Goal: Task Accomplishment & Management: Use online tool/utility

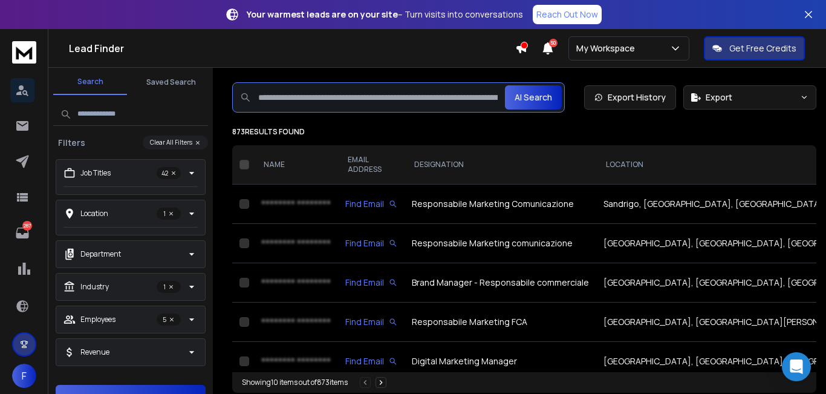
scroll to position [105, 0]
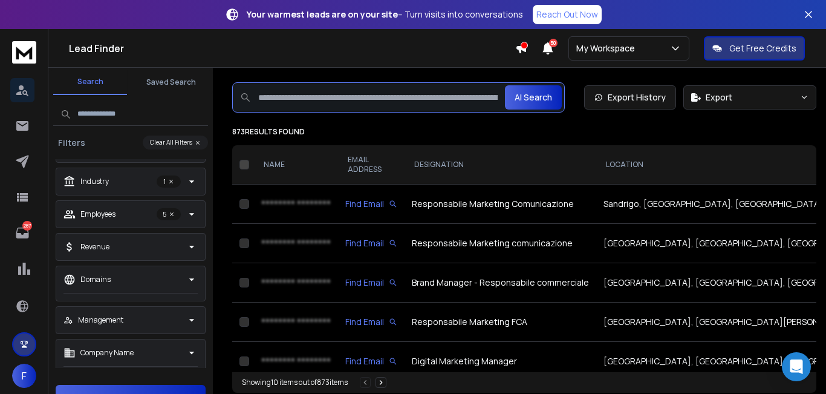
click at [171, 77] on button "Saved Search" at bounding box center [171, 82] width 74 height 24
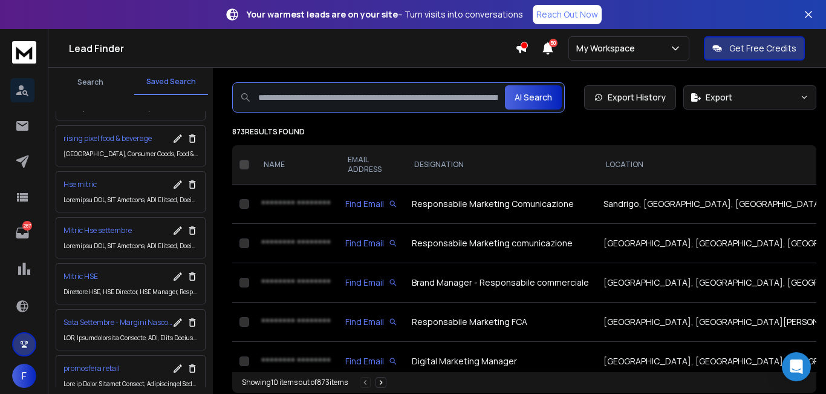
scroll to position [179, 0]
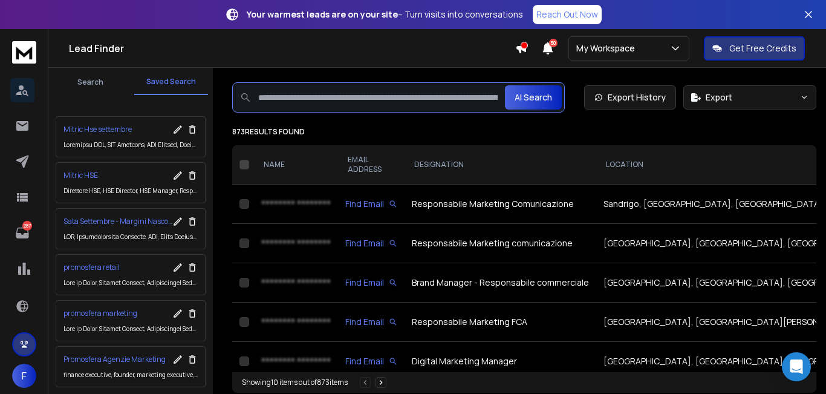
click at [93, 91] on button "Search" at bounding box center [90, 82] width 74 height 24
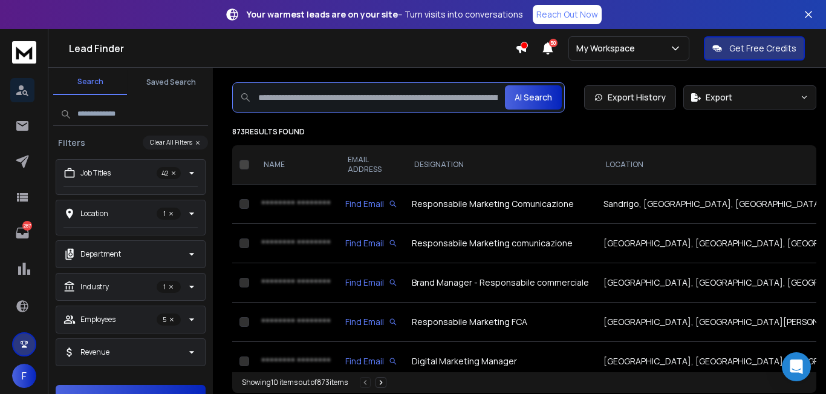
click at [178, 80] on button "Saved Search" at bounding box center [171, 82] width 74 height 24
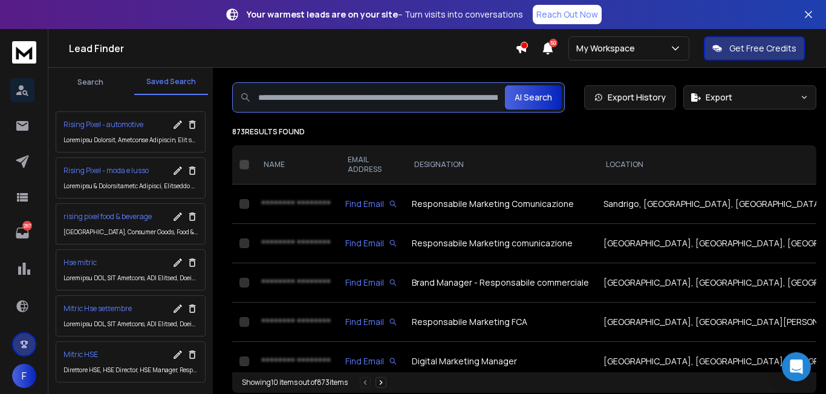
click at [123, 119] on div "Rising Pixel - automotive" at bounding box center [131, 124] width 134 height 11
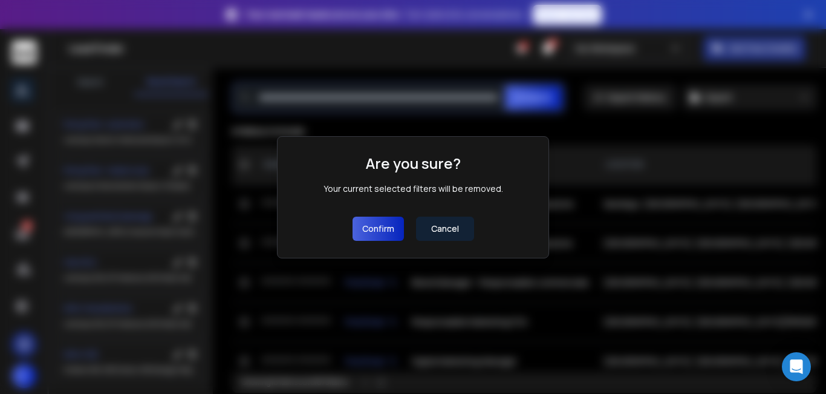
click at [367, 232] on button "Confirm" at bounding box center [378, 229] width 51 height 24
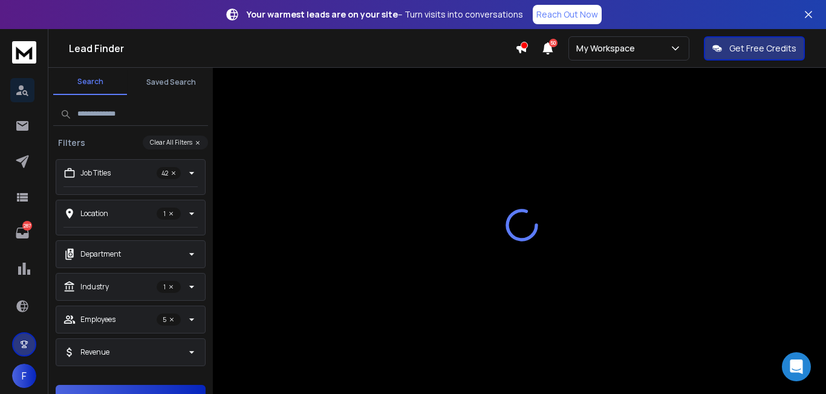
click at [191, 284] on div "Industry 1" at bounding box center [131, 287] width 150 height 28
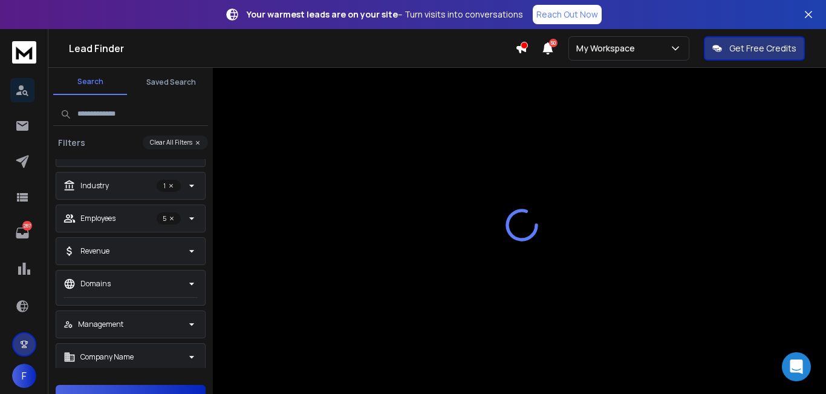
click at [178, 189] on div "1" at bounding box center [177, 186] width 41 height 12
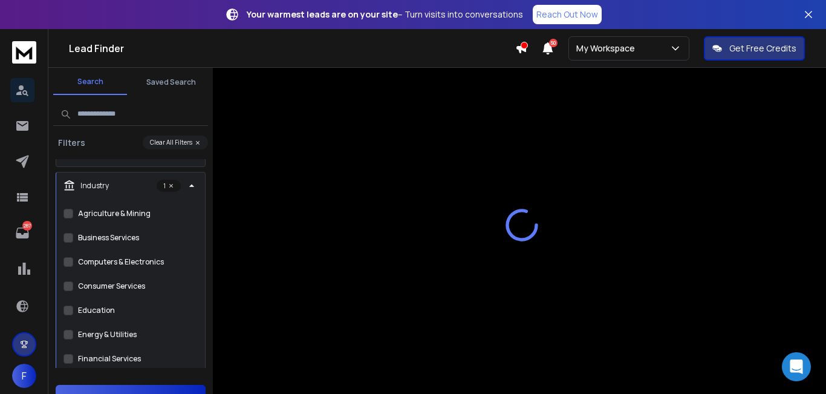
click at [103, 332] on label "Energy & Utilities" at bounding box center [107, 335] width 59 height 10
click at [73, 332] on Utilities "Energy & Utilities" at bounding box center [69, 335] width 10 height 10
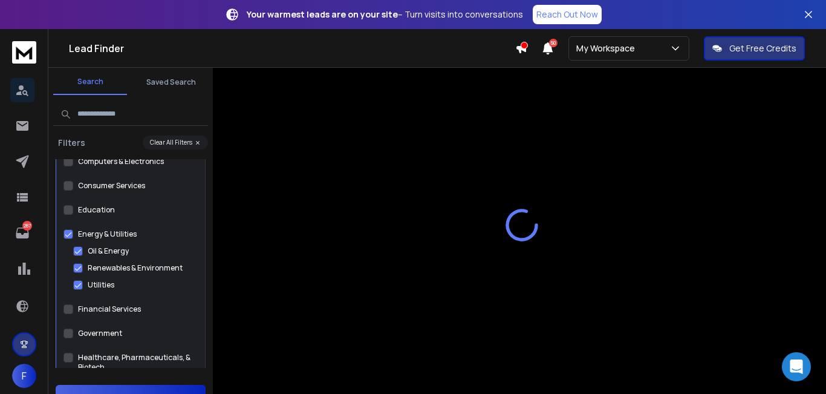
click at [115, 265] on label "Renewables & Environment" at bounding box center [135, 268] width 95 height 10
click at [83, 265] on Environment "Renewables & Environment" at bounding box center [78, 268] width 10 height 10
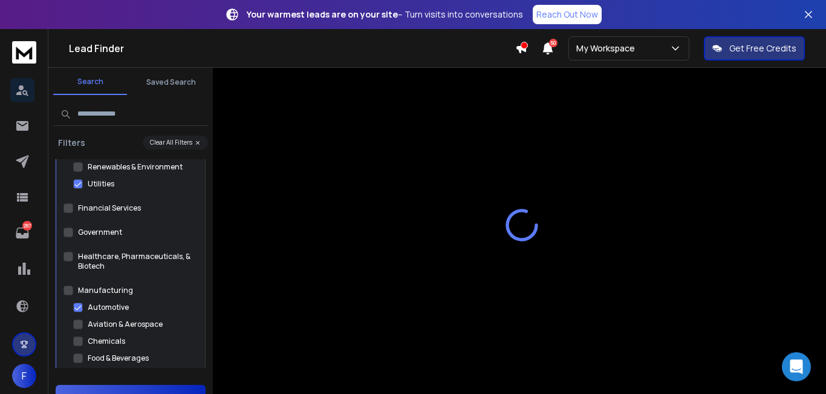
scroll to position [404, 0]
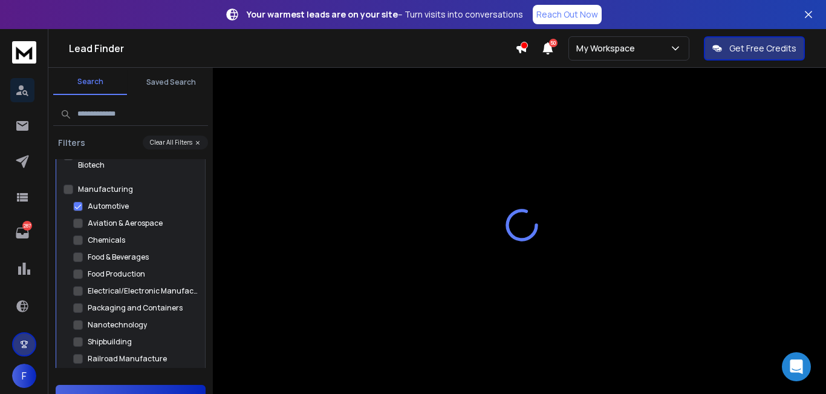
click at [108, 295] on label "Electrical/Electronic Manufacturing" at bounding box center [143, 291] width 110 height 10
click at [83, 295] on Manufacturing "Electrical/Electronic Manufacturing" at bounding box center [78, 291] width 10 height 10
click at [115, 244] on label "Chemicals" at bounding box center [107, 240] width 38 height 10
click at [83, 244] on button "Chemicals" at bounding box center [78, 240] width 10 height 10
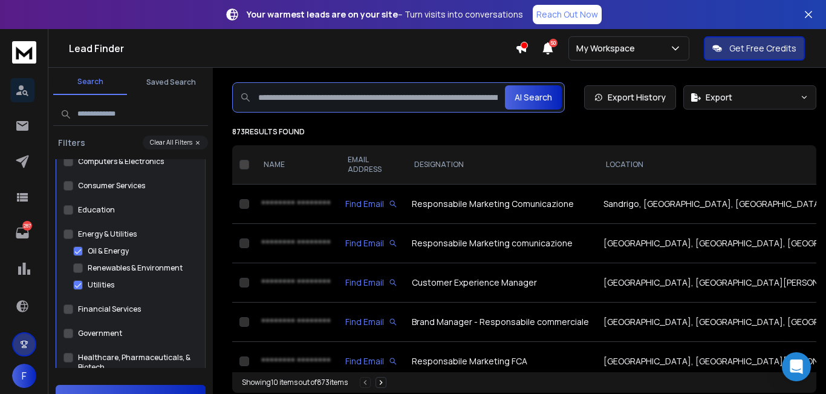
scroll to position [101, 0]
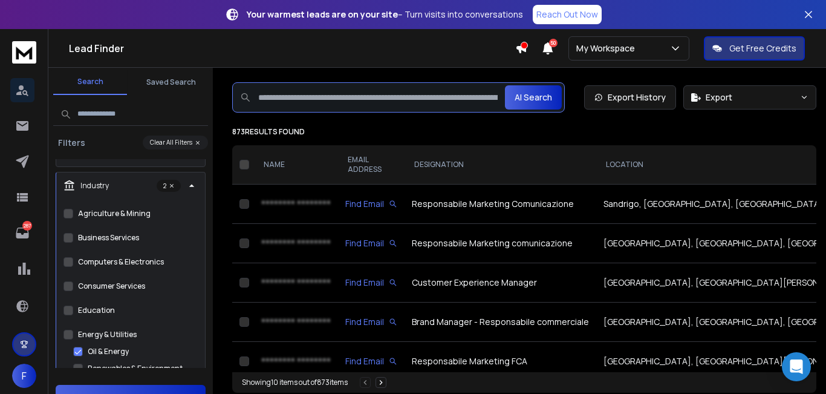
click at [123, 215] on label "Agriculture & Mining" at bounding box center [114, 214] width 73 height 10
click at [73, 215] on Mining "Agriculture & Mining" at bounding box center [69, 214] width 10 height 10
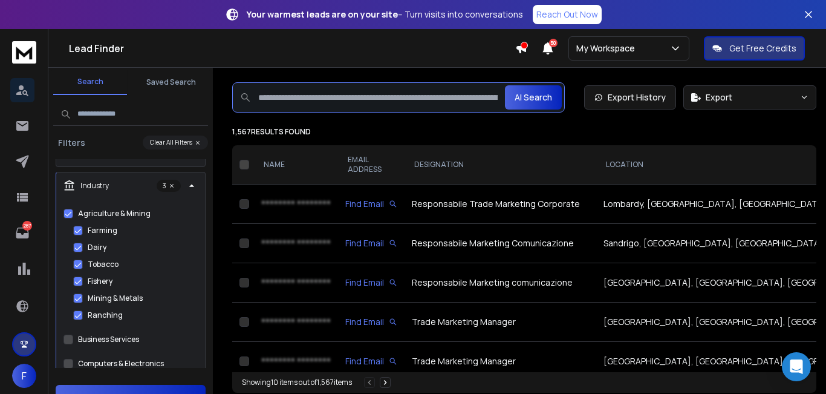
click at [94, 260] on label "Tobacco" at bounding box center [103, 265] width 31 height 10
click at [83, 260] on button "Tobacco" at bounding box center [78, 265] width 10 height 10
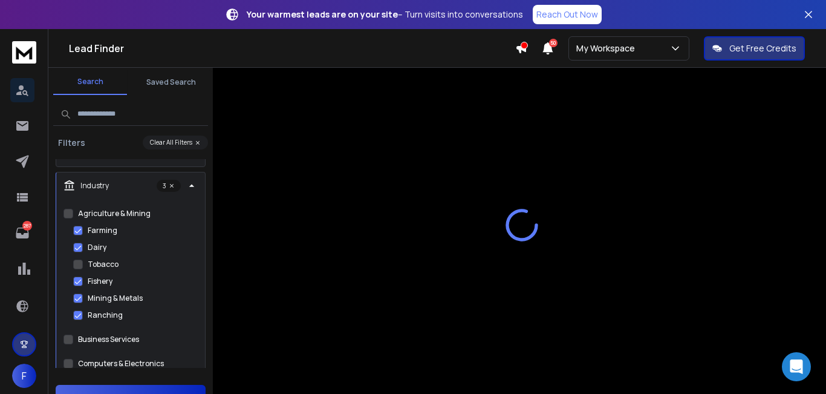
click at [99, 237] on div "Farming Dairy Tobacco Fishery Mining & Metals Ranching" at bounding box center [135, 273] width 125 height 94
click at [99, 231] on label "Farming" at bounding box center [103, 231] width 30 height 10
click at [83, 231] on button "Farming" at bounding box center [78, 231] width 10 height 10
click at [98, 250] on label "Dairy" at bounding box center [97, 248] width 19 height 10
click at [83, 250] on button "Dairy" at bounding box center [78, 248] width 10 height 10
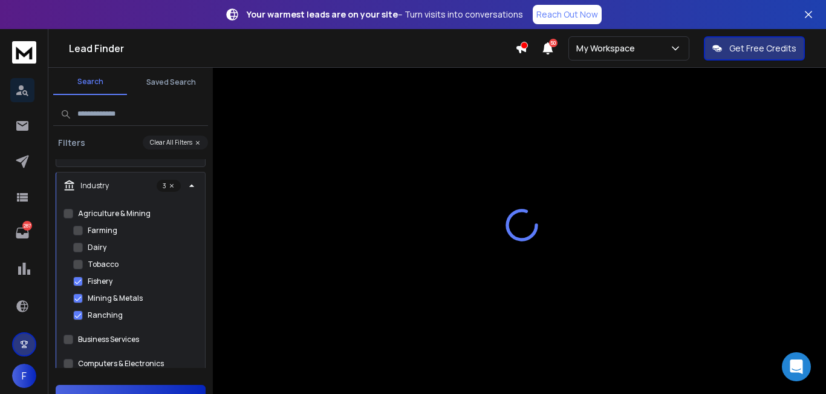
click at [102, 286] on label "Fishery" at bounding box center [100, 282] width 25 height 10
click at [83, 286] on button "Fishery" at bounding box center [78, 282] width 10 height 10
click at [106, 318] on label "Ranching" at bounding box center [105, 315] width 35 height 10
click at [83, 318] on button "Ranching" at bounding box center [78, 315] width 10 height 10
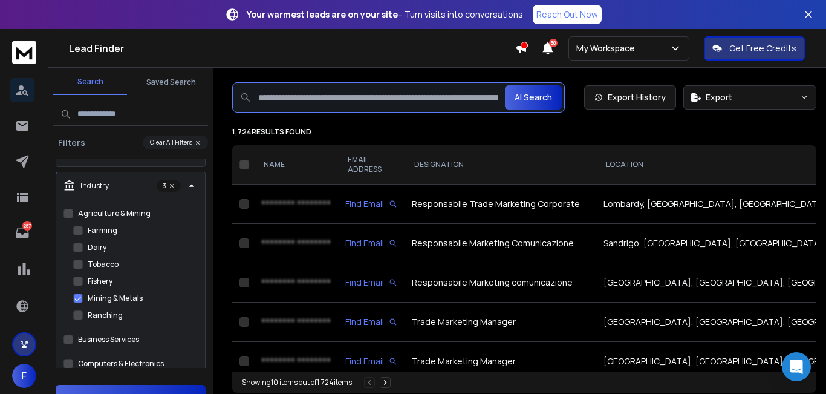
click at [186, 189] on icon at bounding box center [192, 186] width 12 height 12
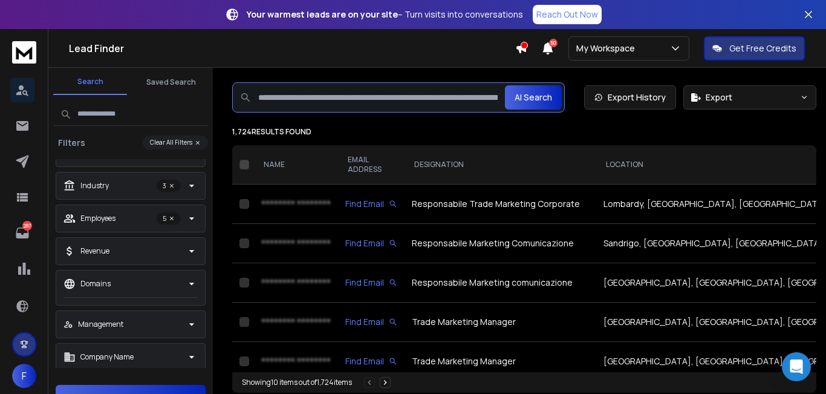
click at [186, 186] on icon at bounding box center [192, 186] width 12 height 12
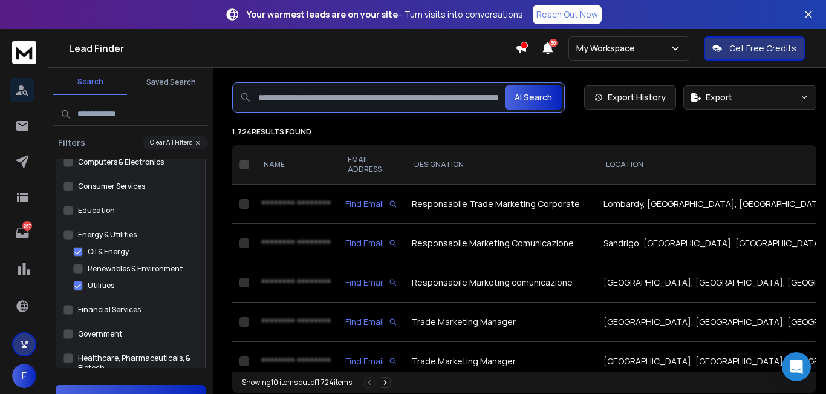
scroll to position [504, 0]
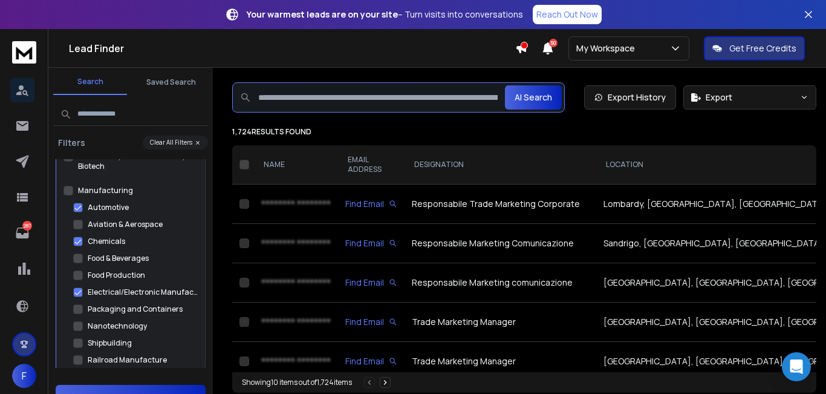
click at [108, 200] on div "Manufacturing Automotive Aviation & Aerospace Chemicals Food & Beverages Food P…" at bounding box center [131, 334] width 134 height 312
click at [108, 213] on div "Automotive Aviation & Aerospace Chemicals Food & Beverages Food Production Elec…" at bounding box center [135, 343] width 125 height 281
click at [108, 206] on label "Automotive" at bounding box center [108, 208] width 41 height 10
click at [83, 206] on button "Automotive" at bounding box center [78, 208] width 10 height 10
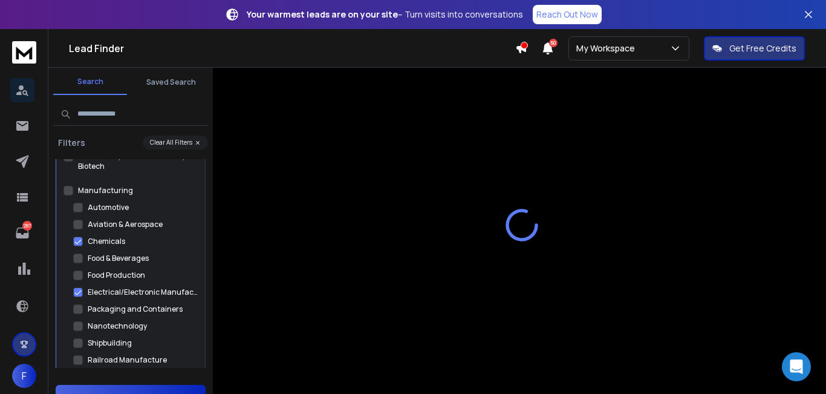
scroll to position [605, 0]
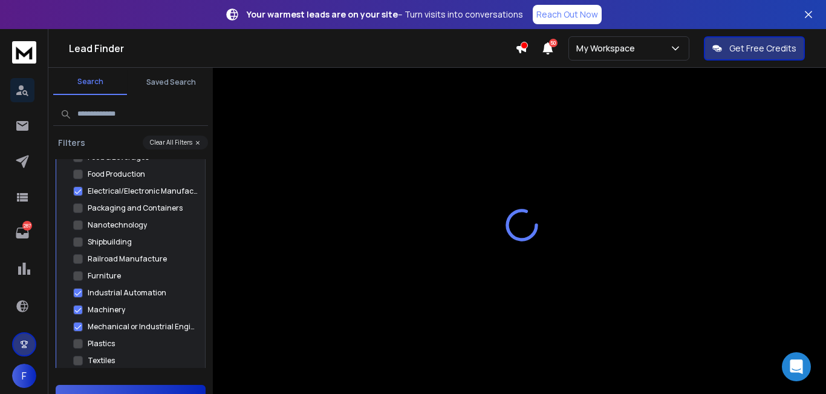
click at [154, 194] on label "Electrical/Electronic Manufacturing" at bounding box center [143, 191] width 110 height 10
click at [83, 194] on Manufacturing "Electrical/Electronic Manufacturing" at bounding box center [78, 191] width 10 height 10
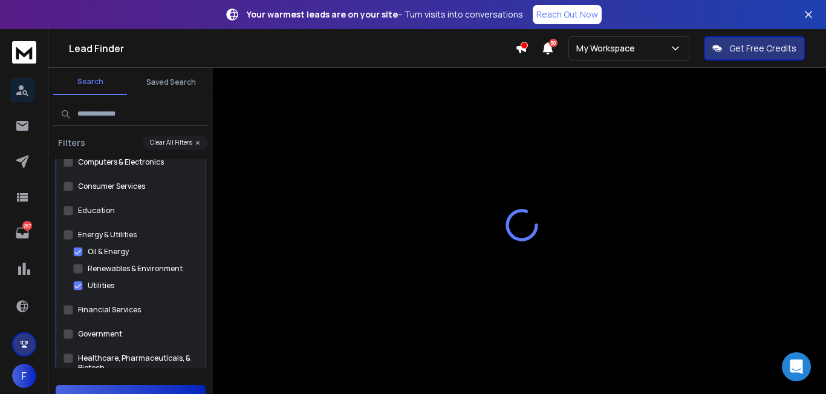
scroll to position [101, 0]
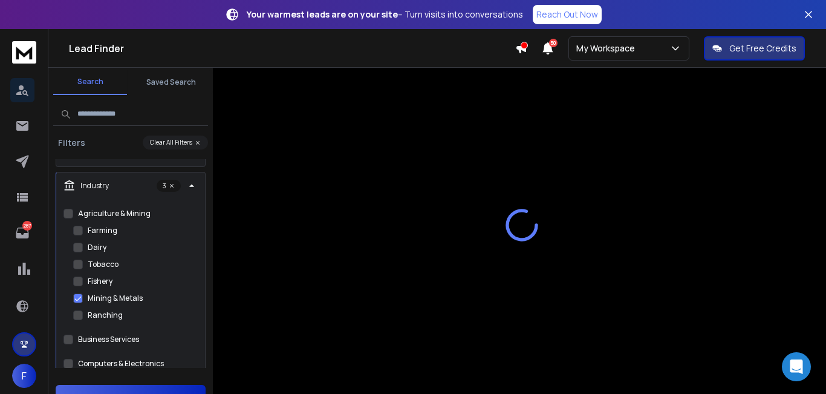
click at [186, 183] on icon at bounding box center [192, 186] width 12 height 12
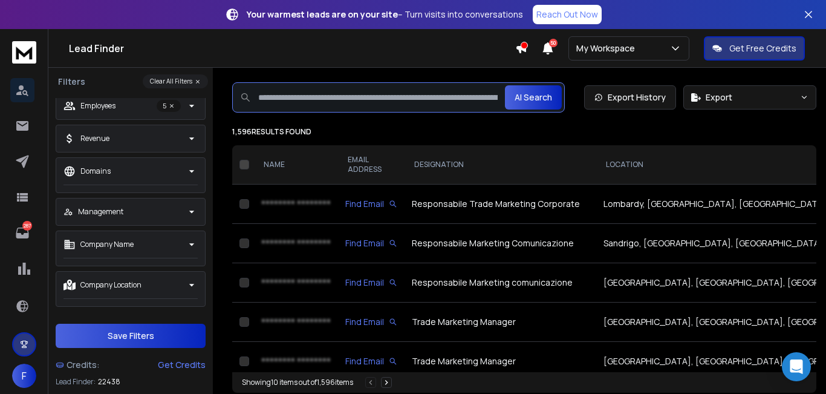
scroll to position [51, 0]
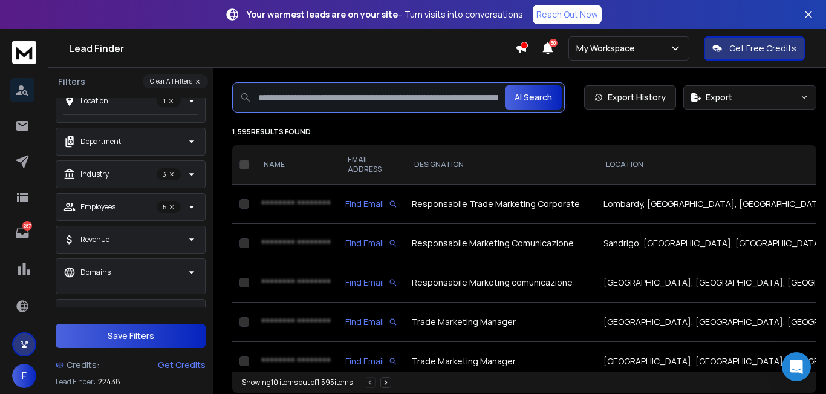
click at [189, 207] on icon at bounding box center [191, 207] width 5 height 2
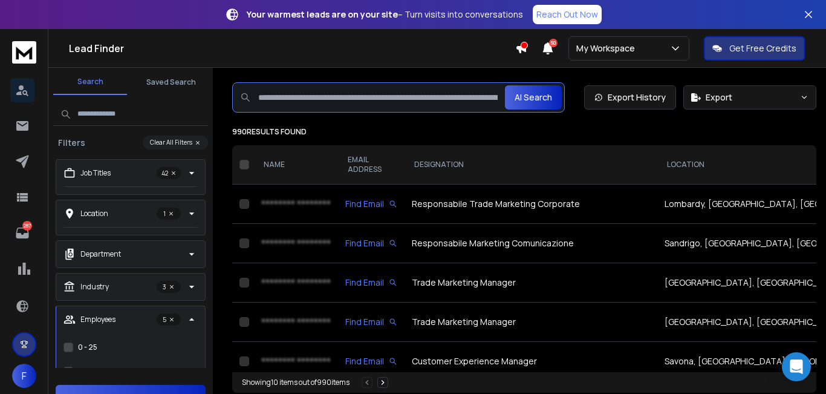
scroll to position [61, 0]
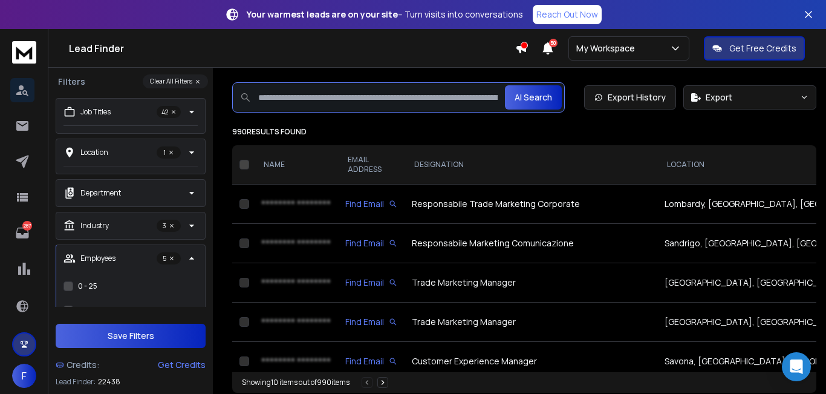
click at [171, 110] on icon at bounding box center [174, 112] width 6 height 6
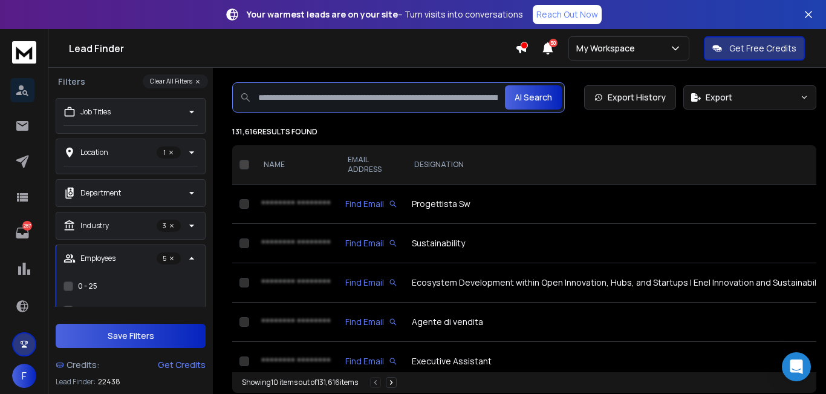
click at [186, 110] on icon at bounding box center [192, 112] width 12 height 12
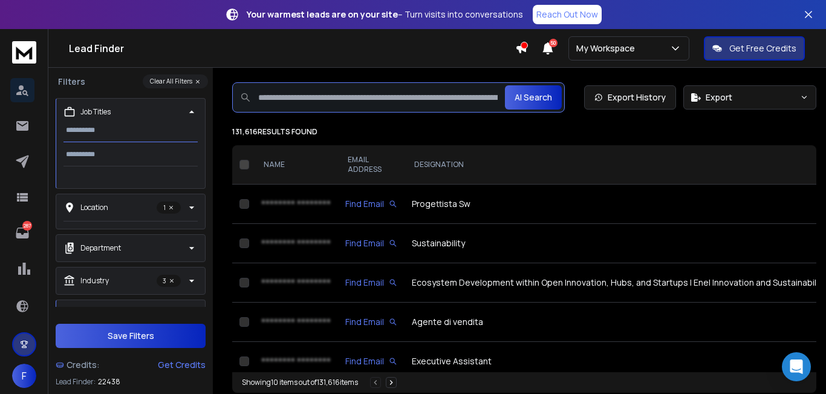
paste input "**********"
type input "**********"
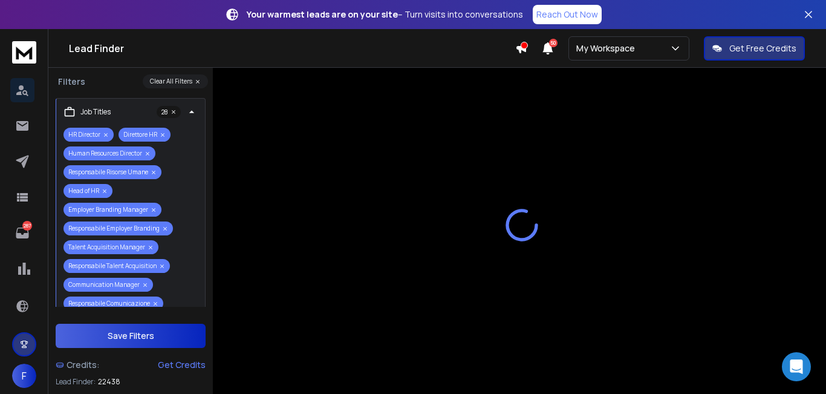
click at [189, 113] on icon at bounding box center [191, 112] width 5 height 2
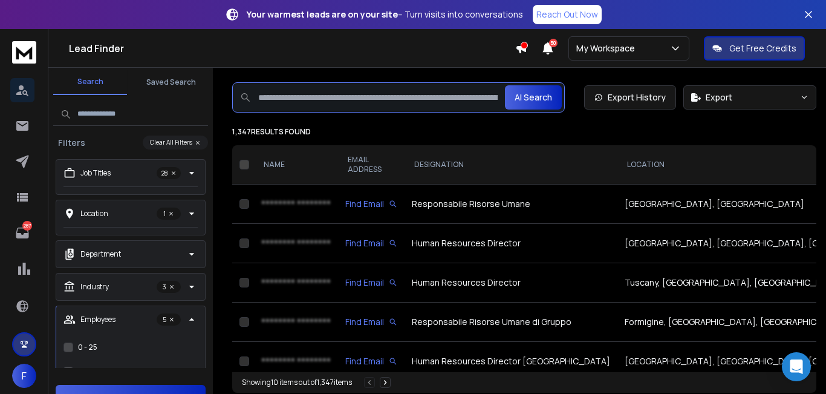
scroll to position [201, 0]
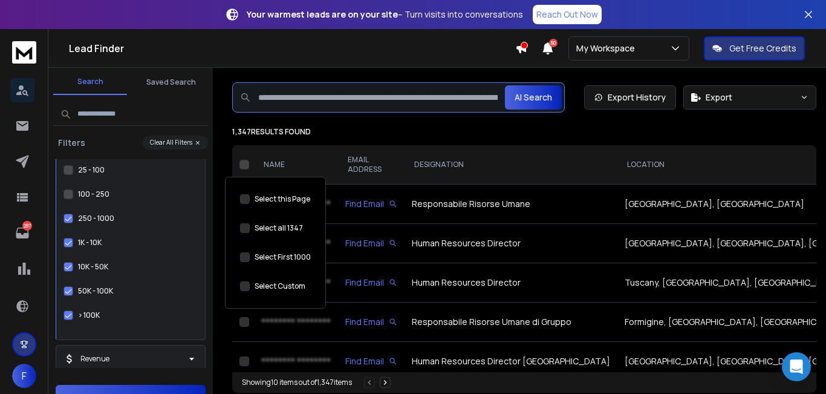
click at [236, 220] on div "Select this Page Select all 1347 Select First 1000 Select Custom" at bounding box center [275, 242] width 85 height 121
click at [249, 232] on div "Select all 1347" at bounding box center [275, 228] width 71 height 10
click at [248, 231] on button "Select this Page" at bounding box center [245, 228] width 10 height 10
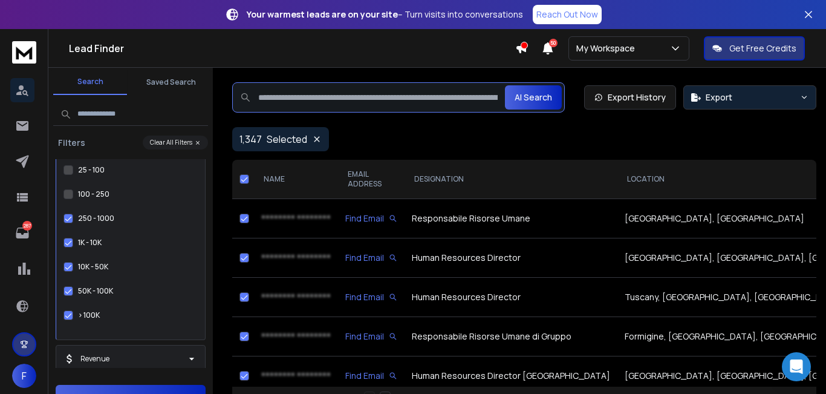
click at [726, 100] on span "Export" at bounding box center [719, 97] width 27 height 12
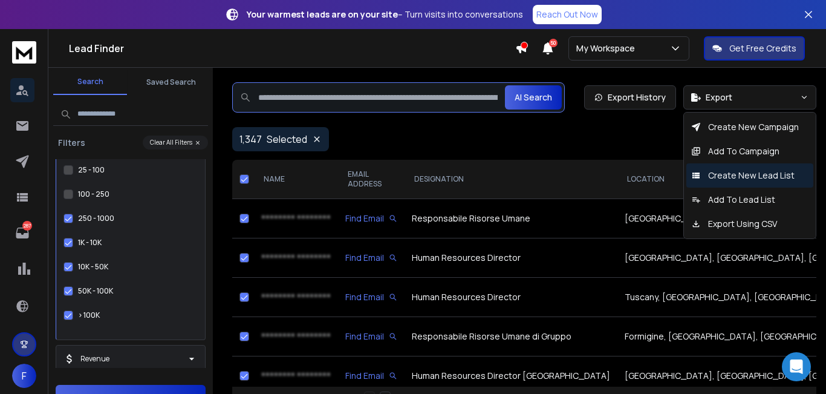
click at [728, 183] on p "Create New Lead List" at bounding box center [751, 175] width 91 height 17
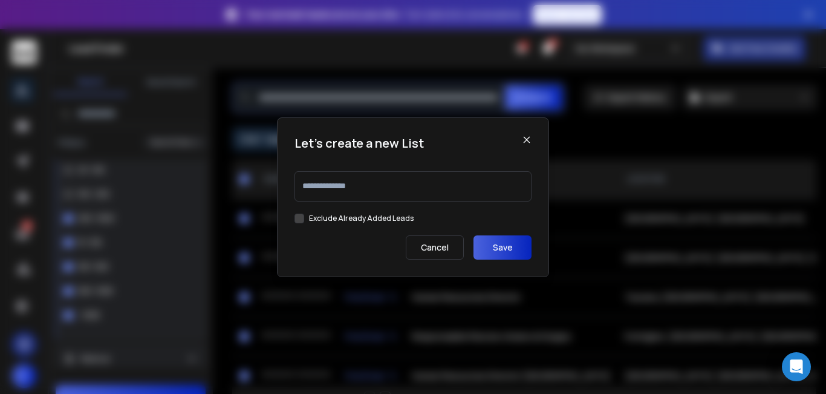
click at [366, 186] on input at bounding box center [413, 186] width 237 height 30
type input "**********"
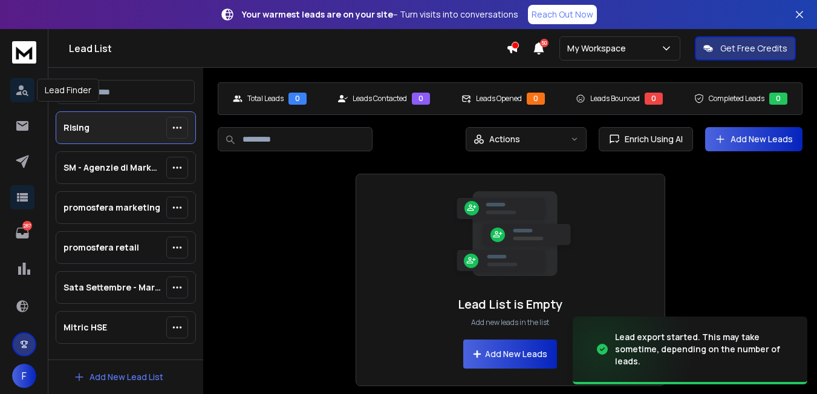
click at [24, 86] on icon at bounding box center [22, 90] width 15 height 15
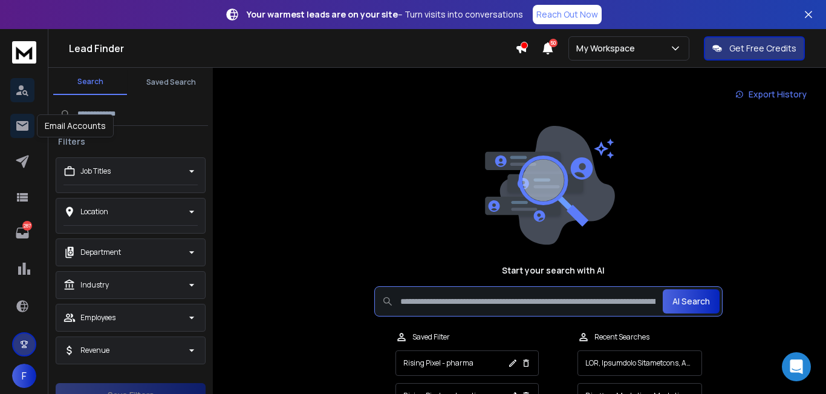
click at [22, 129] on icon at bounding box center [22, 126] width 12 height 10
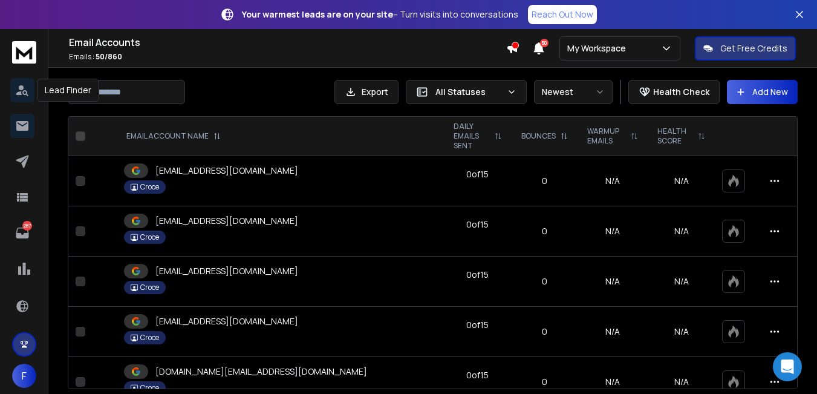
click at [18, 97] on icon at bounding box center [22, 90] width 15 height 15
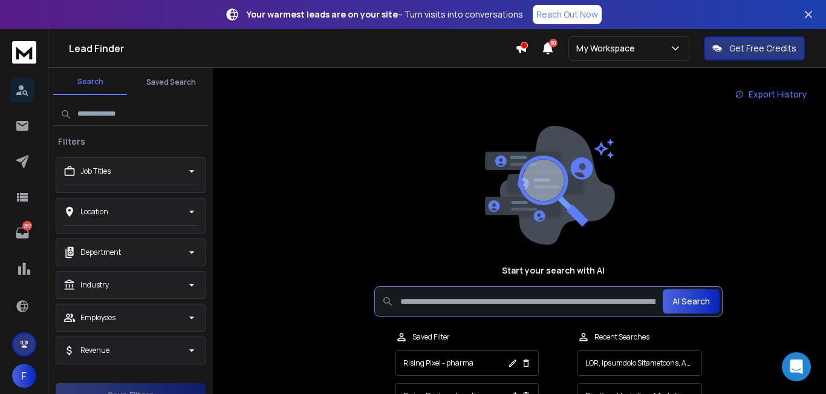
click at [151, 81] on button "Saved Search" at bounding box center [171, 82] width 74 height 24
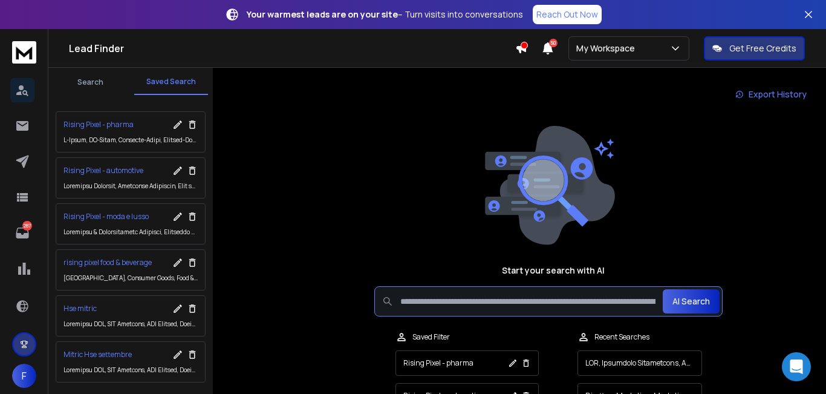
click at [124, 128] on p "Rising Pixel - pharma" at bounding box center [99, 125] width 70 height 10
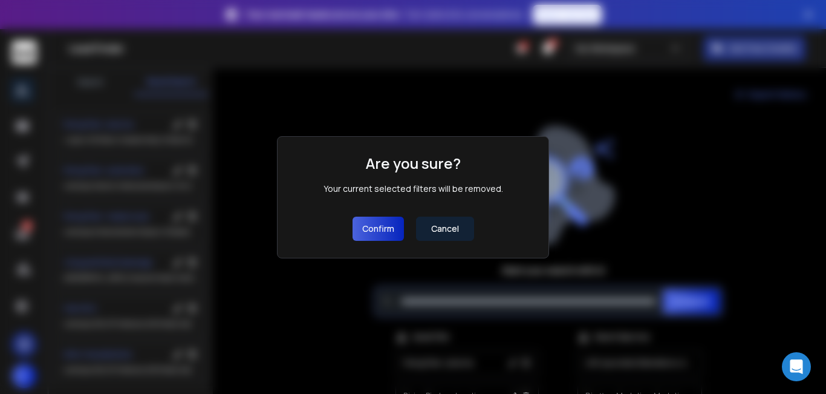
click at [396, 242] on div "Are you sure? Your current selected filters will be removed. Confirm Cancel" at bounding box center [413, 197] width 272 height 122
click at [385, 227] on button "Confirm" at bounding box center [378, 229] width 51 height 24
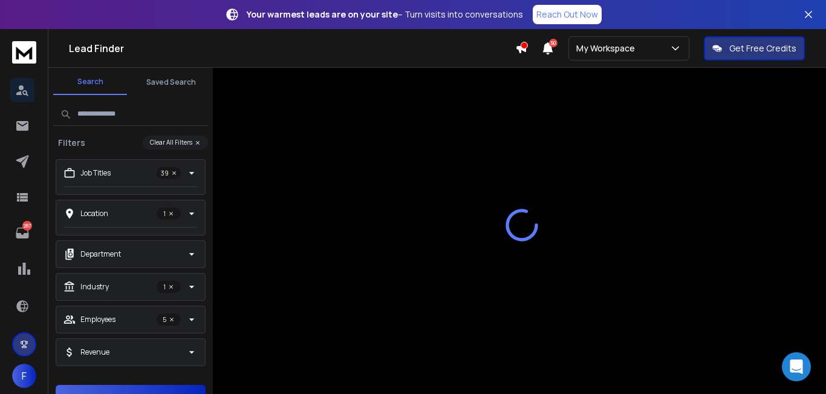
click at [189, 317] on icon at bounding box center [192, 319] width 12 height 12
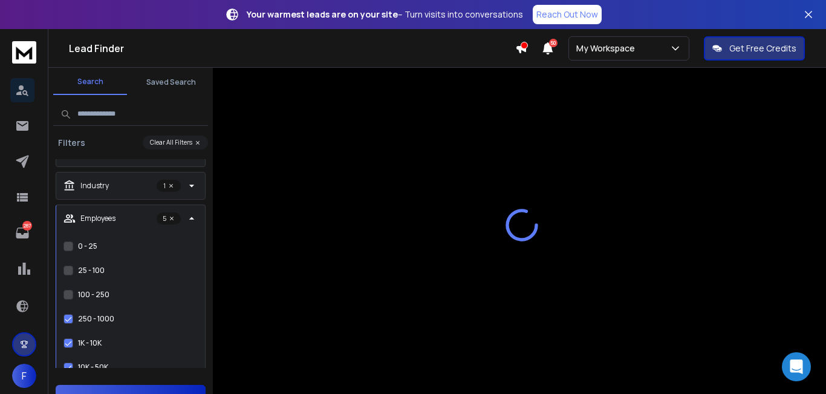
click at [186, 212] on icon at bounding box center [192, 218] width 12 height 12
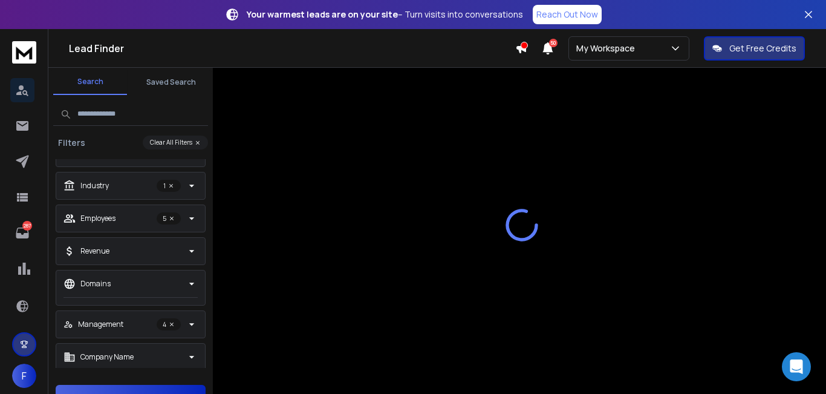
scroll to position [0, 0]
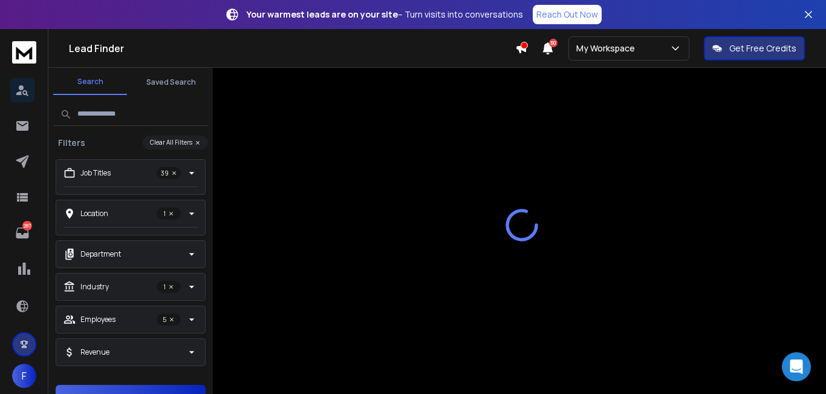
click at [188, 293] on div "Industry 1" at bounding box center [131, 287] width 150 height 28
click at [186, 287] on icon at bounding box center [192, 287] width 12 height 12
click at [168, 287] on icon at bounding box center [171, 287] width 6 height 6
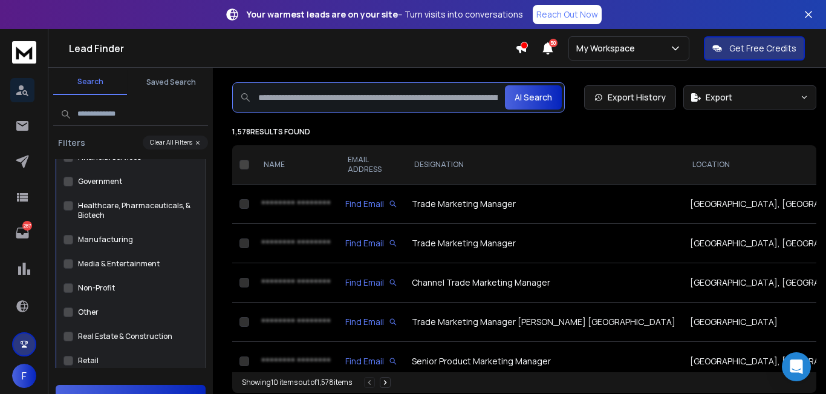
scroll to position [404, 0]
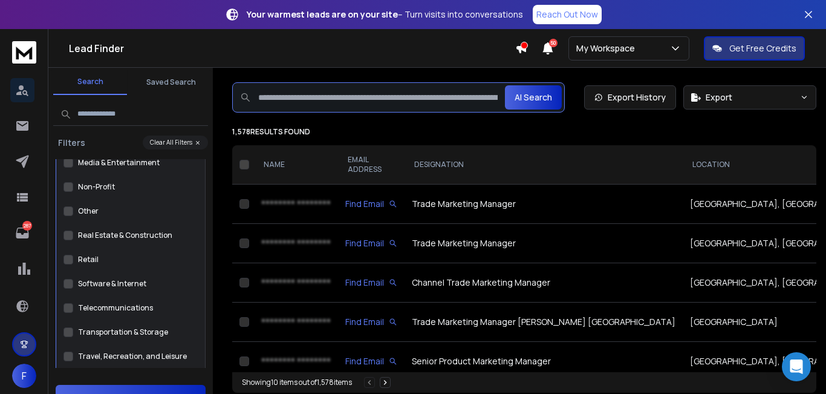
click at [80, 261] on label "Retail" at bounding box center [88, 260] width 21 height 10
click at [73, 261] on button "Retail" at bounding box center [69, 260] width 10 height 10
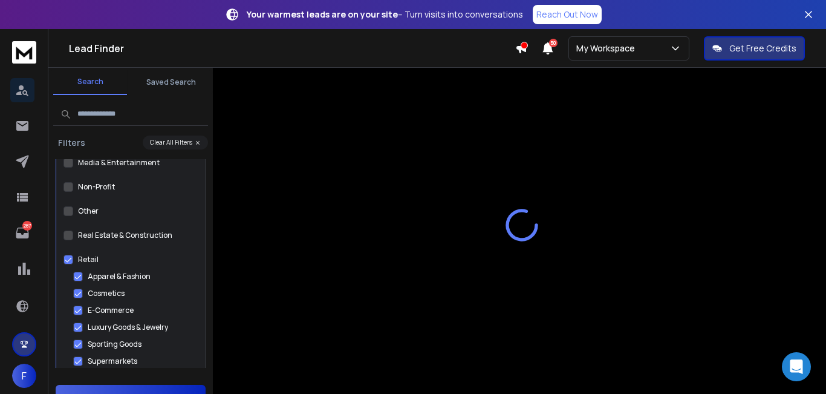
scroll to position [504, 0]
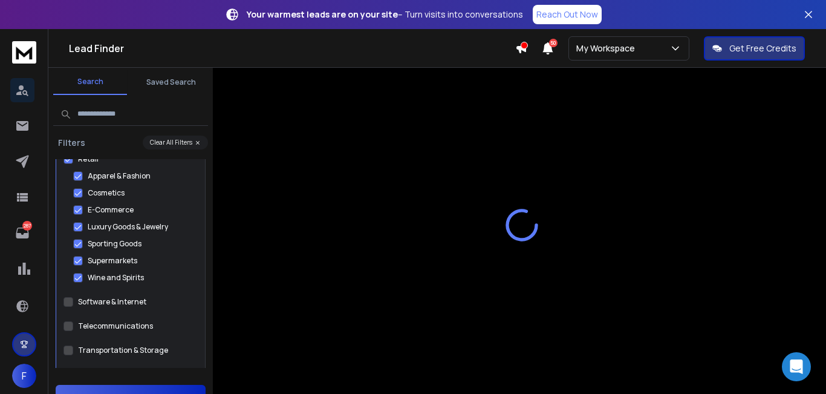
click at [108, 195] on label "Cosmetics" at bounding box center [106, 193] width 37 height 10
click at [83, 195] on button "Cosmetics" at bounding box center [78, 193] width 10 height 10
click at [131, 172] on label "Apparel & Fashion" at bounding box center [119, 176] width 63 height 10
click at [83, 172] on Fashion "Apparel & Fashion" at bounding box center [78, 176] width 10 height 10
click at [86, 159] on label "Retail" at bounding box center [88, 159] width 21 height 10
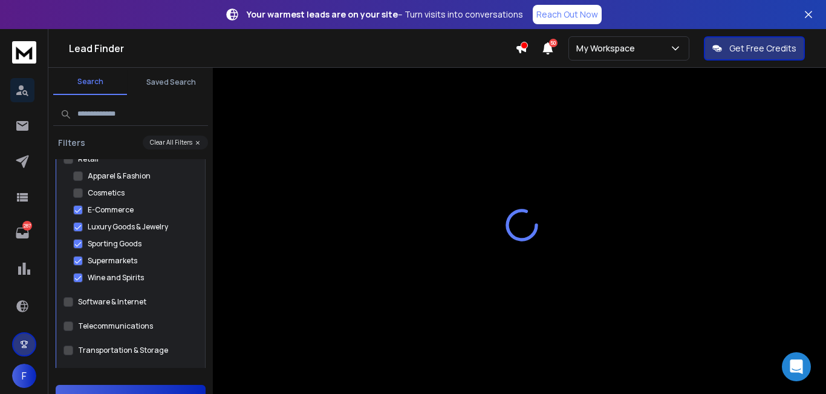
click at [73, 159] on button "Retail" at bounding box center [69, 159] width 10 height 10
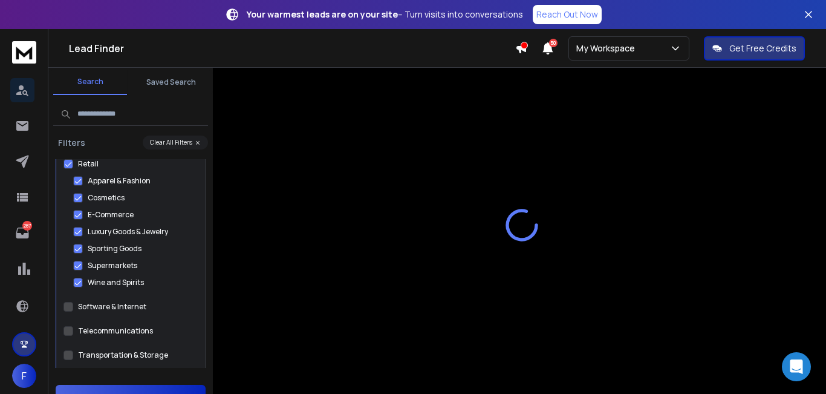
click at [124, 183] on label "Apparel & Fashion" at bounding box center [119, 181] width 63 height 10
click at [83, 183] on Fashion "Apparel & Fashion" at bounding box center [78, 181] width 10 height 10
click at [102, 201] on label "Cosmetics" at bounding box center [106, 198] width 37 height 10
click at [83, 201] on button "Cosmetics" at bounding box center [78, 198] width 10 height 10
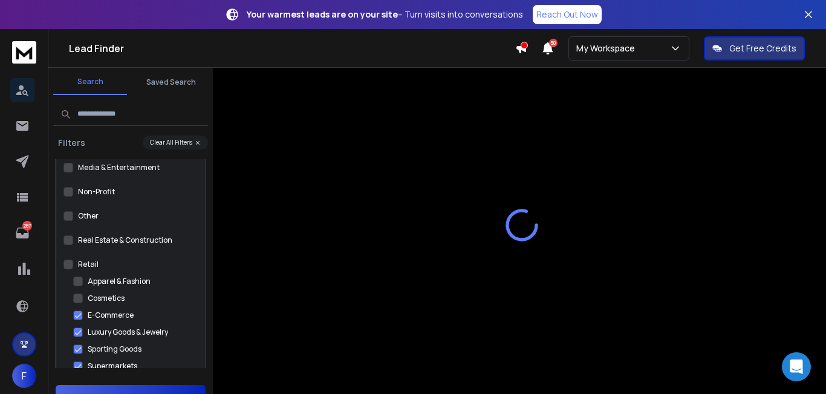
scroll to position [701, 0]
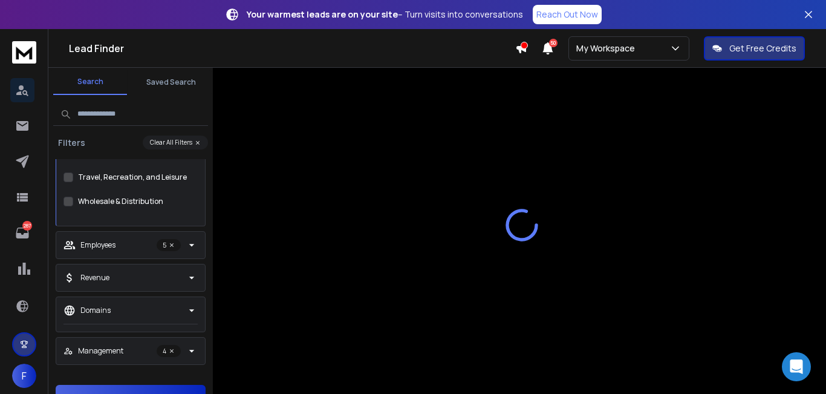
click at [80, 200] on label "Wholesale & Distribution" at bounding box center [120, 202] width 85 height 10
click at [73, 200] on Distribution "Wholesale & Distribution" at bounding box center [69, 202] width 10 height 10
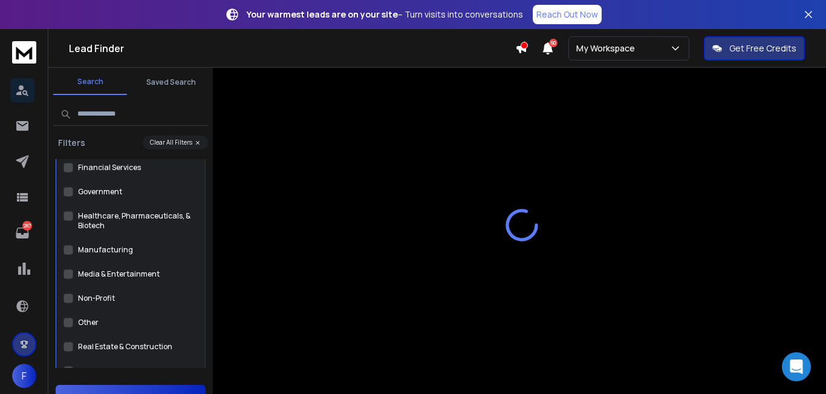
scroll to position [191, 0]
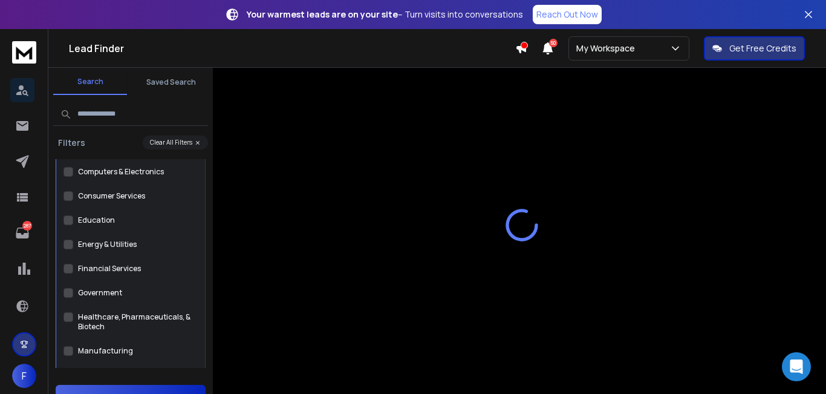
click at [127, 205] on div "Consumer Services" at bounding box center [131, 196] width 134 height 24
click at [128, 191] on label "Consumer Services" at bounding box center [111, 196] width 67 height 10
click at [73, 191] on Services "Consumer Services" at bounding box center [69, 196] width 10 height 10
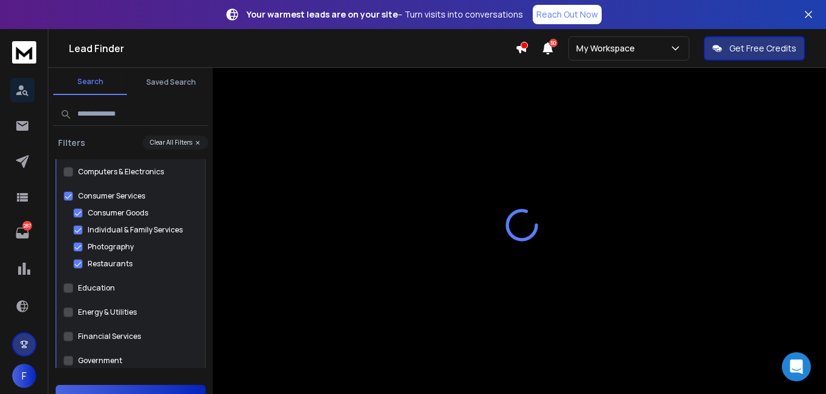
click at [133, 231] on label "Individual & Family Services" at bounding box center [135, 230] width 95 height 10
click at [83, 231] on Services "Individual & Family Services" at bounding box center [78, 230] width 10 height 10
click at [131, 246] on label "Photography" at bounding box center [111, 247] width 46 height 10
click at [83, 246] on button "Photography" at bounding box center [78, 247] width 10 height 10
click at [127, 268] on label "Restaurants" at bounding box center [110, 264] width 45 height 10
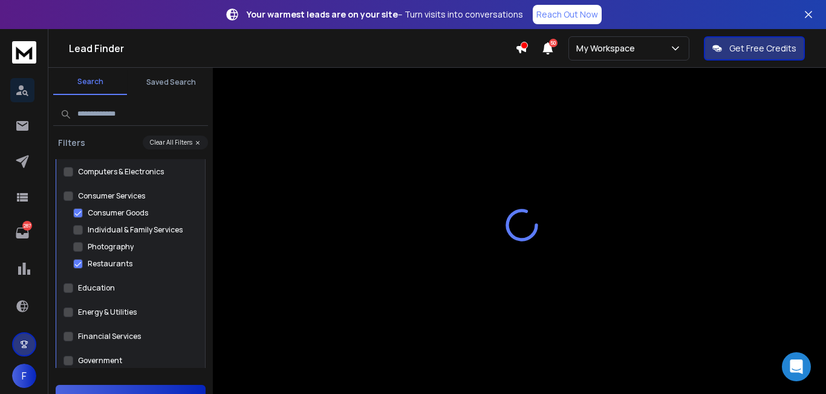
click at [83, 268] on button "Restaurants" at bounding box center [78, 264] width 10 height 10
